Goal: Task Accomplishment & Management: Use online tool/utility

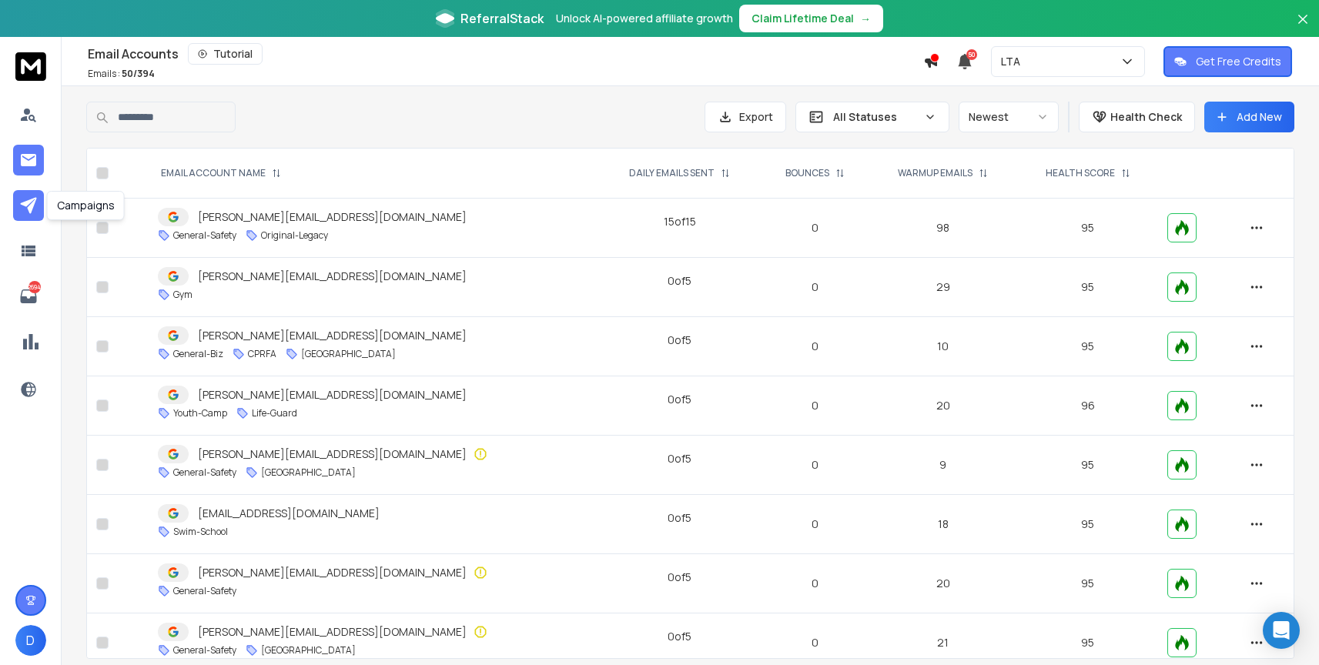
click at [31, 196] on link at bounding box center [28, 205] width 31 height 31
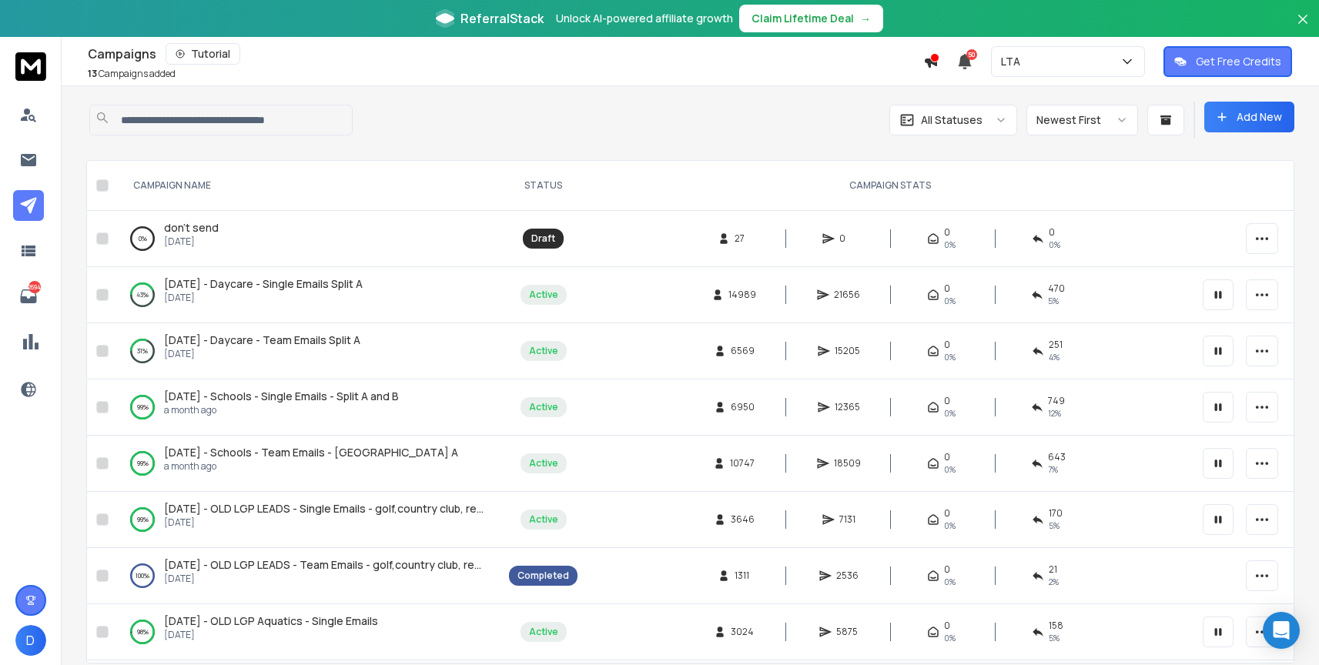
click at [1265, 116] on button "Add New" at bounding box center [1249, 117] width 90 height 31
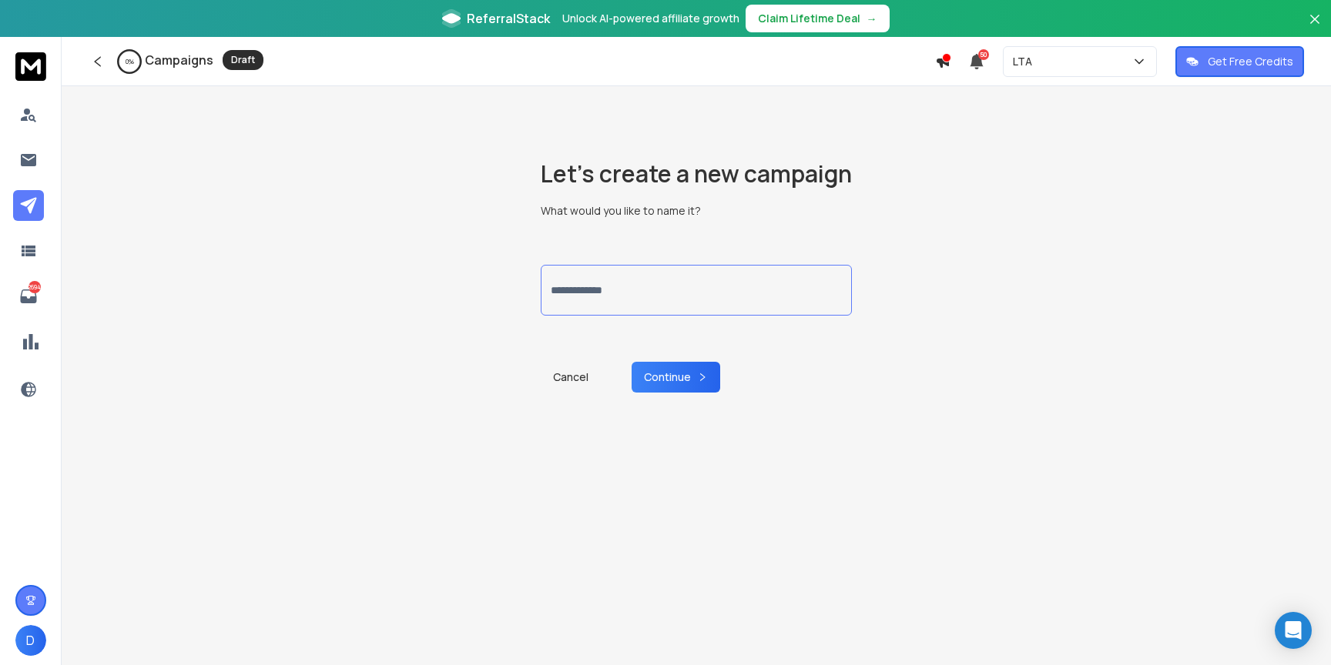
click at [663, 289] on input at bounding box center [696, 290] width 311 height 51
click at [33, 203] on icon at bounding box center [28, 206] width 16 height 16
